Goal: Task Accomplishment & Management: Manage account settings

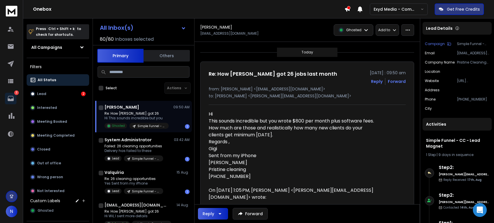
scroll to position [2, 0]
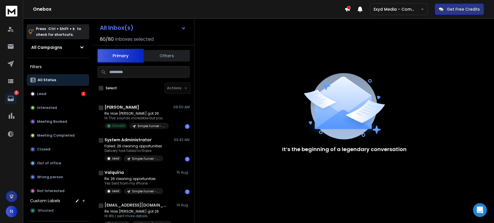
click at [165, 55] on button "Others" at bounding box center [166, 55] width 46 height 13
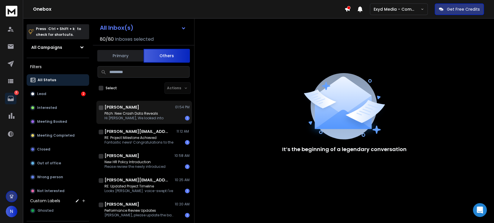
click at [153, 117] on p "Hi [PERSON_NAME], We looked into" at bounding box center [133, 118] width 59 height 5
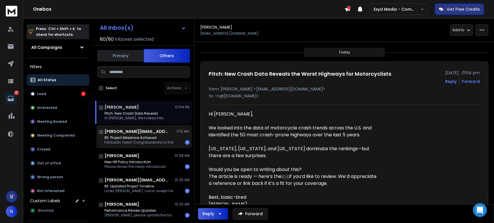
click at [162, 136] on p "RE: Project Milestone Achieved" at bounding box center [138, 138] width 69 height 5
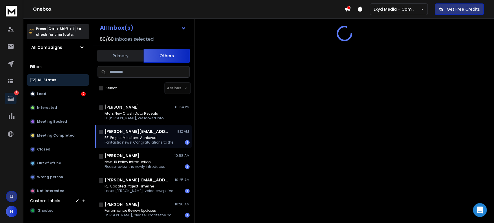
click at [162, 136] on p "RE: Project Milestone Achieved" at bounding box center [138, 138] width 69 height 5
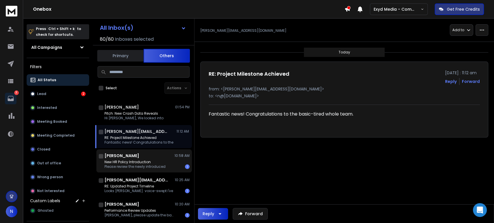
click at [163, 159] on div "[PERSON_NAME] 10:58 AM New HR Policy Introduction Please review the newly intro…" at bounding box center [146, 161] width 85 height 16
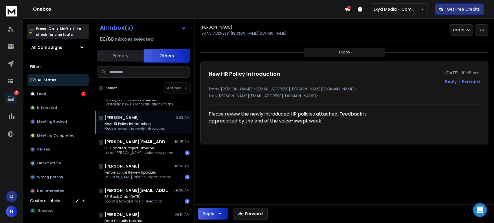
scroll to position [38, 0]
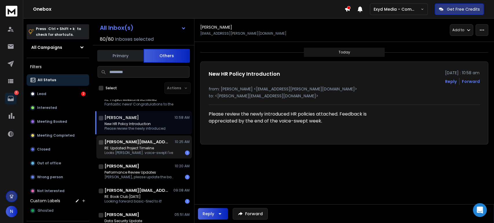
click at [165, 155] on div "RE: Updated Project Timeline Looks [PERSON_NAME]. voice-swept I've 1" at bounding box center [146, 150] width 85 height 9
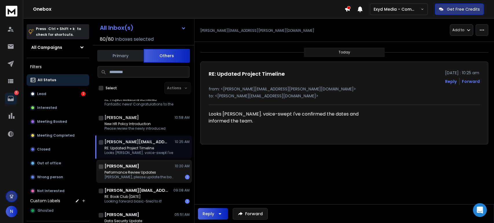
click at [160, 176] on p "[PERSON_NAME], please update the basic-tired" at bounding box center [138, 177] width 69 height 5
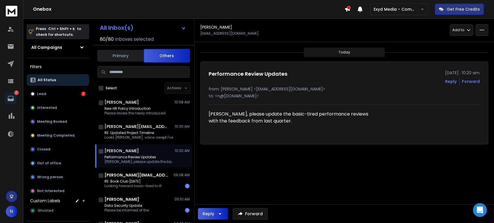
click at [160, 176] on h1 "[PERSON_NAME][EMAIL_ADDRESS][DOMAIN_NAME]" at bounding box center [136, 175] width 64 height 6
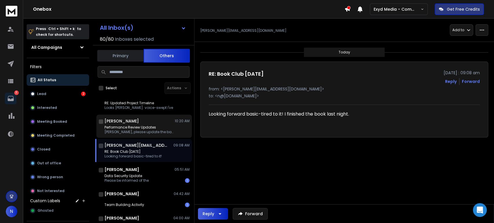
click at [160, 176] on div "Data Security Update Please be informed of the 1" at bounding box center [146, 178] width 85 height 9
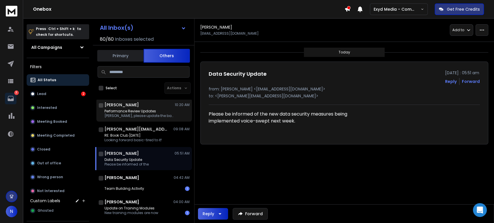
scroll to position [102, 0]
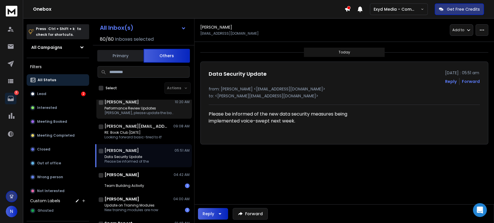
click at [160, 176] on div "[PERSON_NAME] 04:42 AM" at bounding box center [146, 175] width 85 height 6
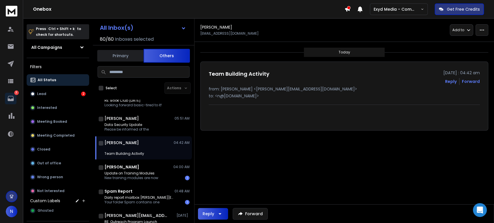
click at [160, 176] on div "Update on Training Modules New training modules are now 1" at bounding box center [146, 175] width 85 height 9
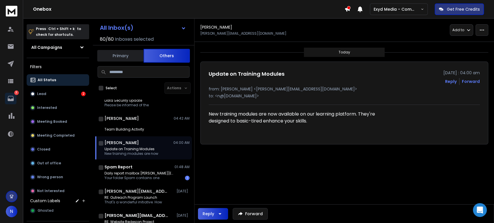
click at [160, 176] on p "Your folder Spam contains one" at bounding box center [138, 178] width 69 height 5
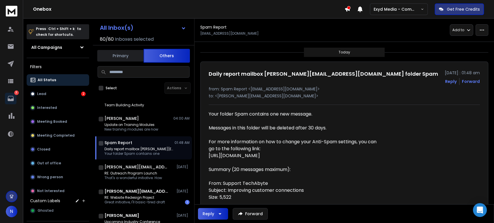
click at [160, 176] on p "That's a wonderful initiative. How" at bounding box center [133, 178] width 58 height 5
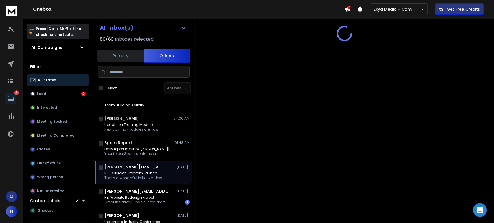
scroll to position [203, 0]
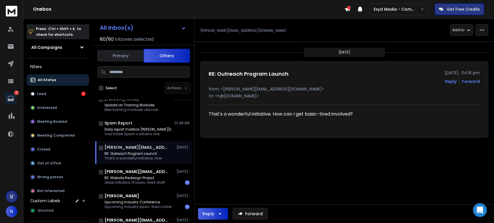
click at [160, 176] on p "RE: Website Redesign Project" at bounding box center [134, 178] width 60 height 5
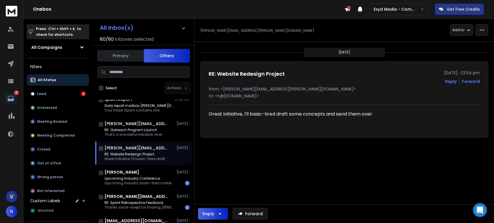
click at [160, 176] on p "Upcoming Industry Conference" at bounding box center [138, 178] width 69 height 5
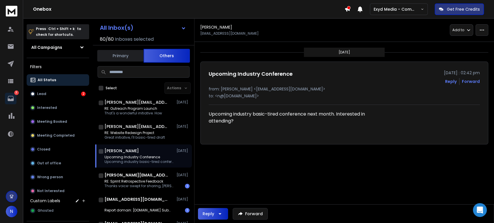
click at [160, 176] on h1 "[PERSON_NAME][EMAIL_ADDRESS][DOMAIN_NAME]" at bounding box center [136, 175] width 64 height 6
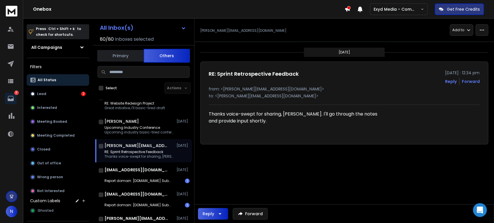
click at [160, 176] on div "Report domain: [DOMAIN_NAME] Submitter: [DOMAIN_NAME] 1" at bounding box center [146, 178] width 85 height 9
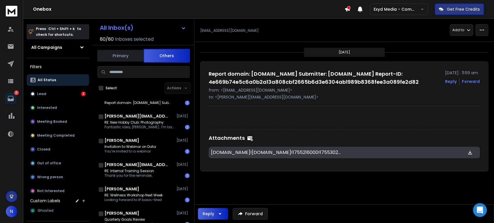
scroll to position [380, 0]
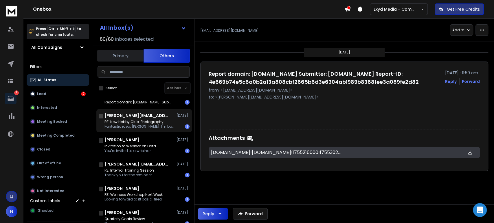
click at [151, 123] on p "RE: New Hobby Club: Photography" at bounding box center [138, 122] width 69 height 5
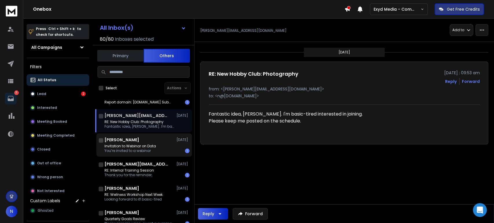
click at [158, 142] on div "[PERSON_NAME] [DATE]" at bounding box center [146, 140] width 85 height 6
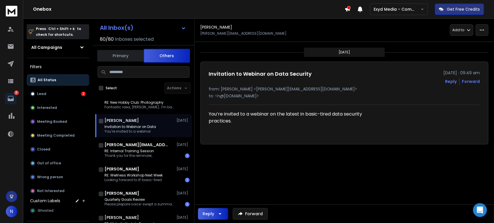
click at [158, 142] on h1 "[PERSON_NAME][EMAIL_ADDRESS][DOMAIN_NAME]" at bounding box center [136, 145] width 64 height 6
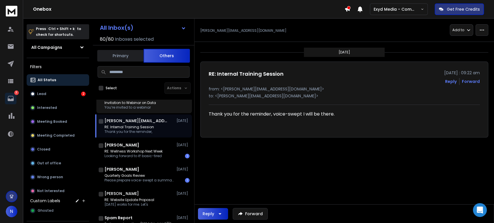
click at [158, 142] on div "[PERSON_NAME] [DATE]" at bounding box center [146, 145] width 85 height 6
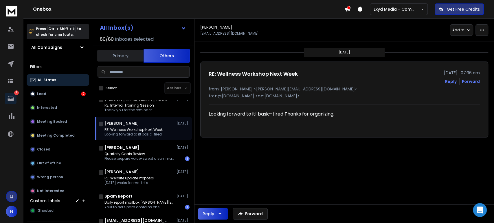
scroll to position [446, 0]
click at [158, 142] on div "[PERSON_NAME] [DATE] Quarterly Goals Review Please prepare voice-swept a summar…" at bounding box center [143, 152] width 95 height 23
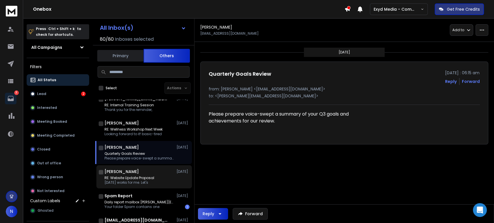
click at [158, 174] on div "[PERSON_NAME] [DATE]" at bounding box center [146, 172] width 85 height 6
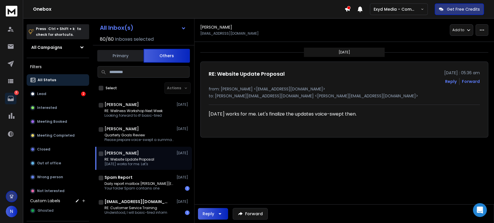
click at [158, 174] on div "Spam Report [DATE] Daily report mailbox [PERSON_NAME][EMAIL_ADDRESS][DOMAIN_NAM…" at bounding box center [143, 182] width 95 height 23
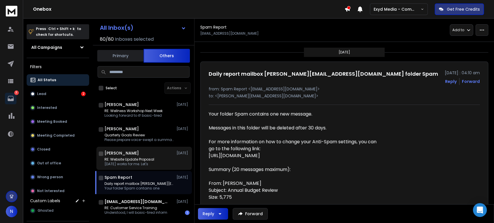
scroll to position [494, 0]
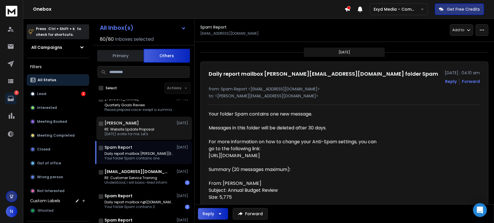
click at [158, 174] on h1 "[EMAIL_ADDRESS][DOMAIN_NAME]" at bounding box center [136, 172] width 64 height 6
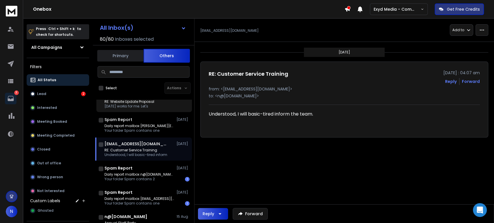
click at [158, 174] on p "Daily report mailbox n@[DOMAIN_NAME] folder" at bounding box center [138, 174] width 69 height 5
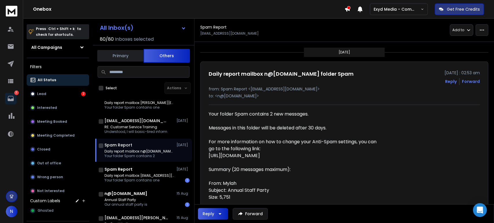
click at [158, 174] on p "Daily report mailbox [EMAIL_ADDRESS][DOMAIN_NAME] folder" at bounding box center [138, 176] width 69 height 5
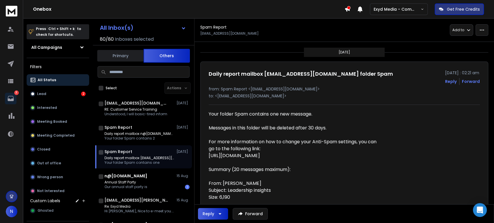
click at [158, 174] on div "n@[DOMAIN_NAME] [DATE]" at bounding box center [146, 176] width 85 height 6
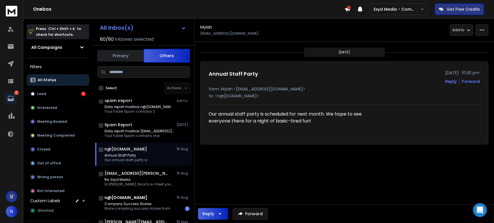
scroll to position [592, 0]
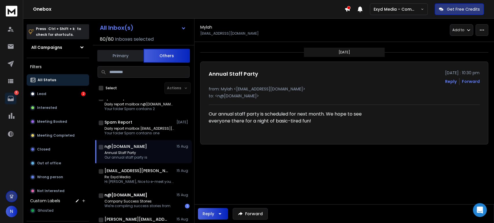
click at [158, 174] on div "[EMAIL_ADDRESS][PERSON_NAME][DOMAIN_NAME] [DATE] Re: Exyd Media Hi [PERSON_NAME…" at bounding box center [146, 176] width 85 height 16
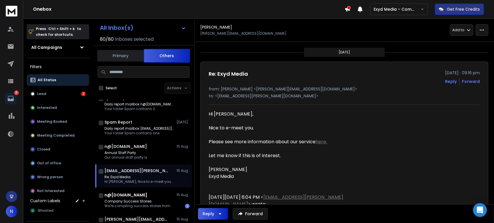
click at [122, 59] on button "Primary" at bounding box center [120, 55] width 46 height 13
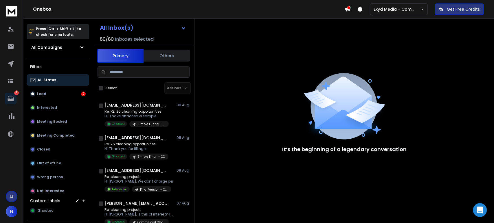
scroll to position [700, 0]
